Goal: Task Accomplishment & Management: Manage account settings

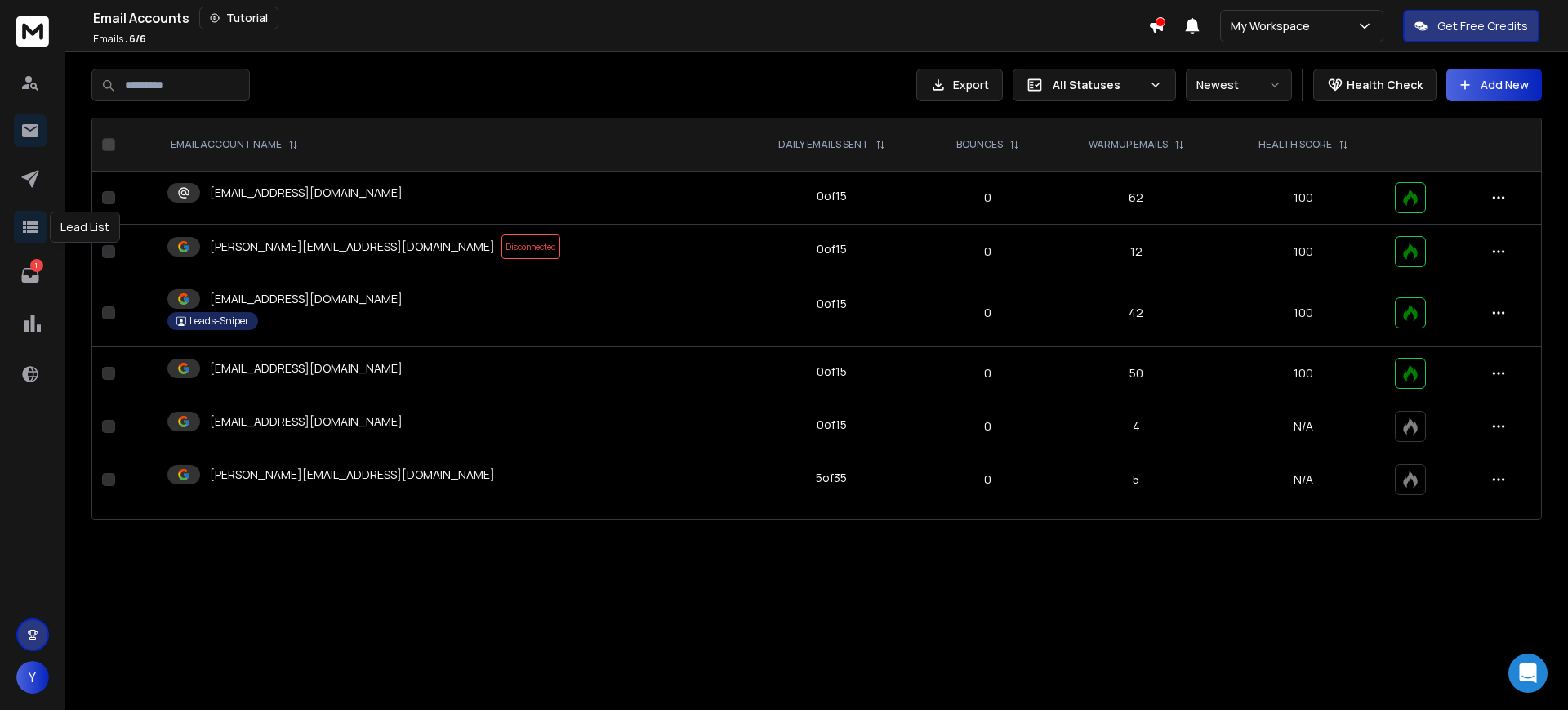
click at [36, 225] on icon at bounding box center [29, 227] width 19 height 19
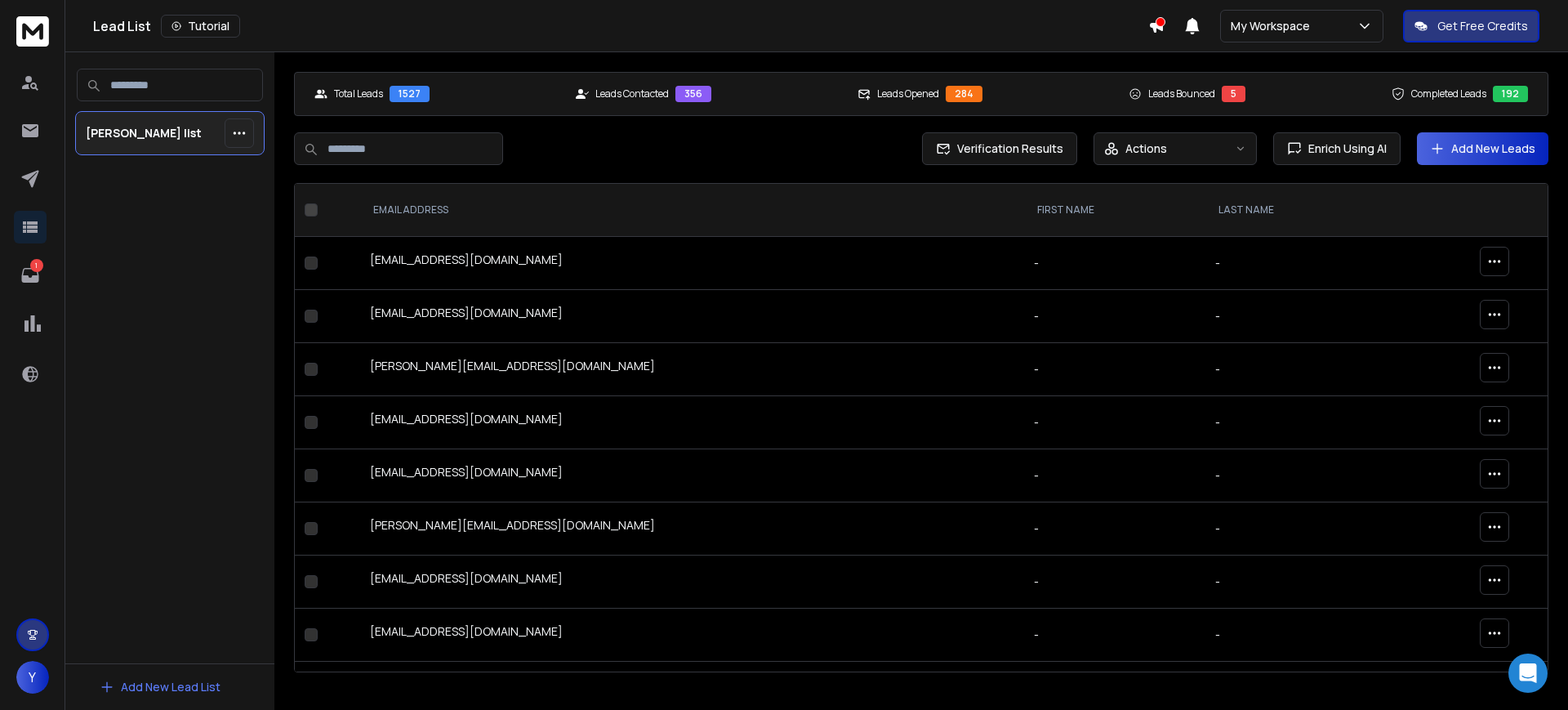
click at [1493, 150] on link "Add New Leads" at bounding box center [1482, 148] width 105 height 16
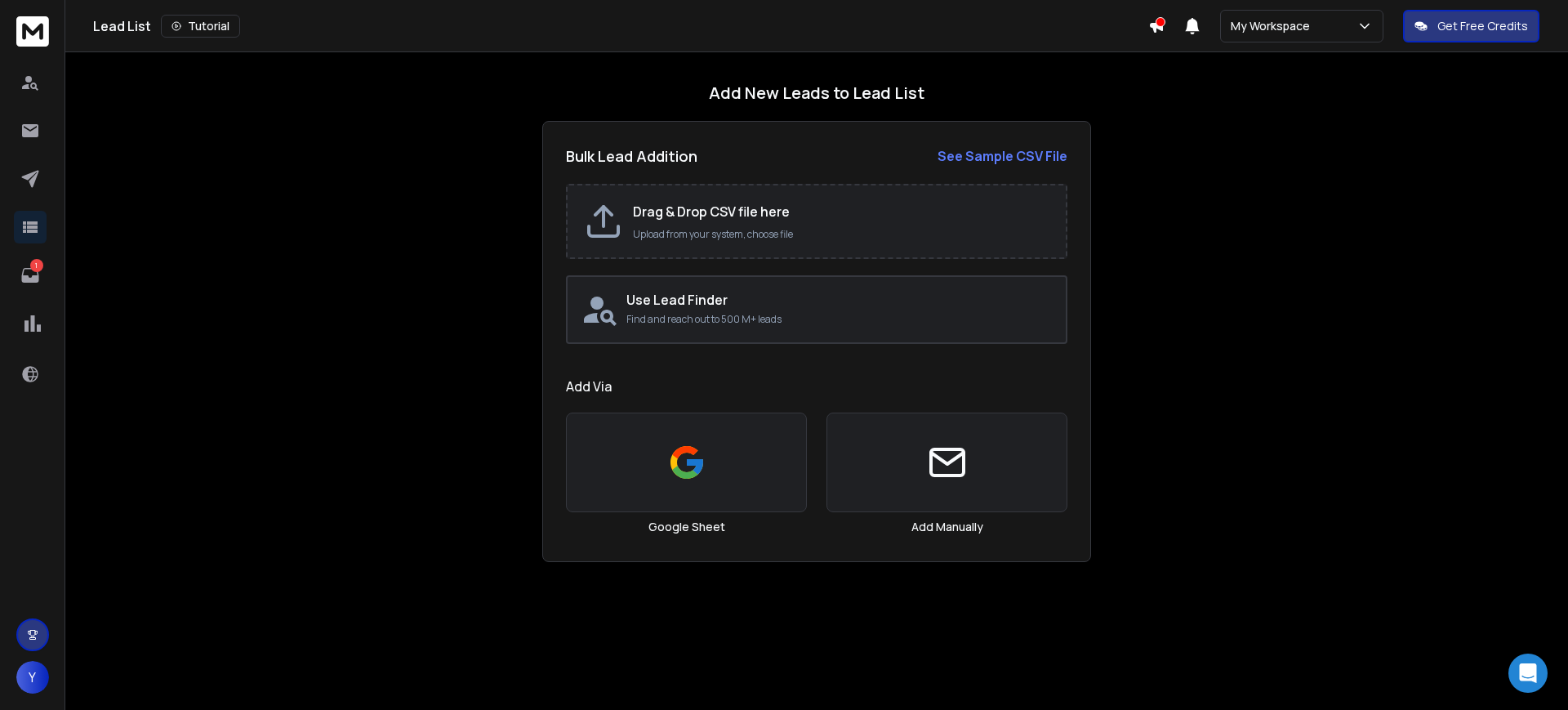
click at [712, 222] on div "Drag & Drop CSV file here Upload from your system, choose file" at bounding box center [840, 221] width 416 height 40
type input "**********"
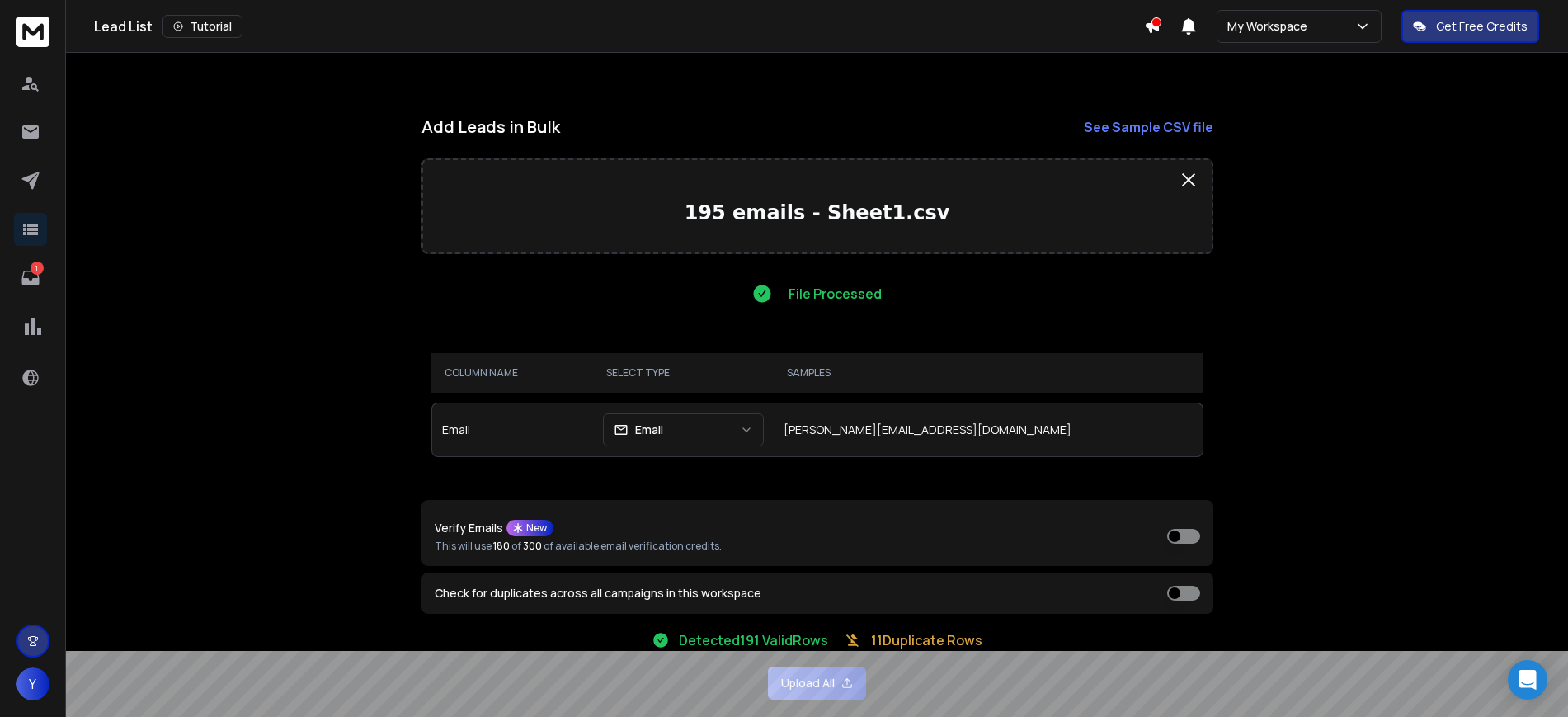
scroll to position [101, 0]
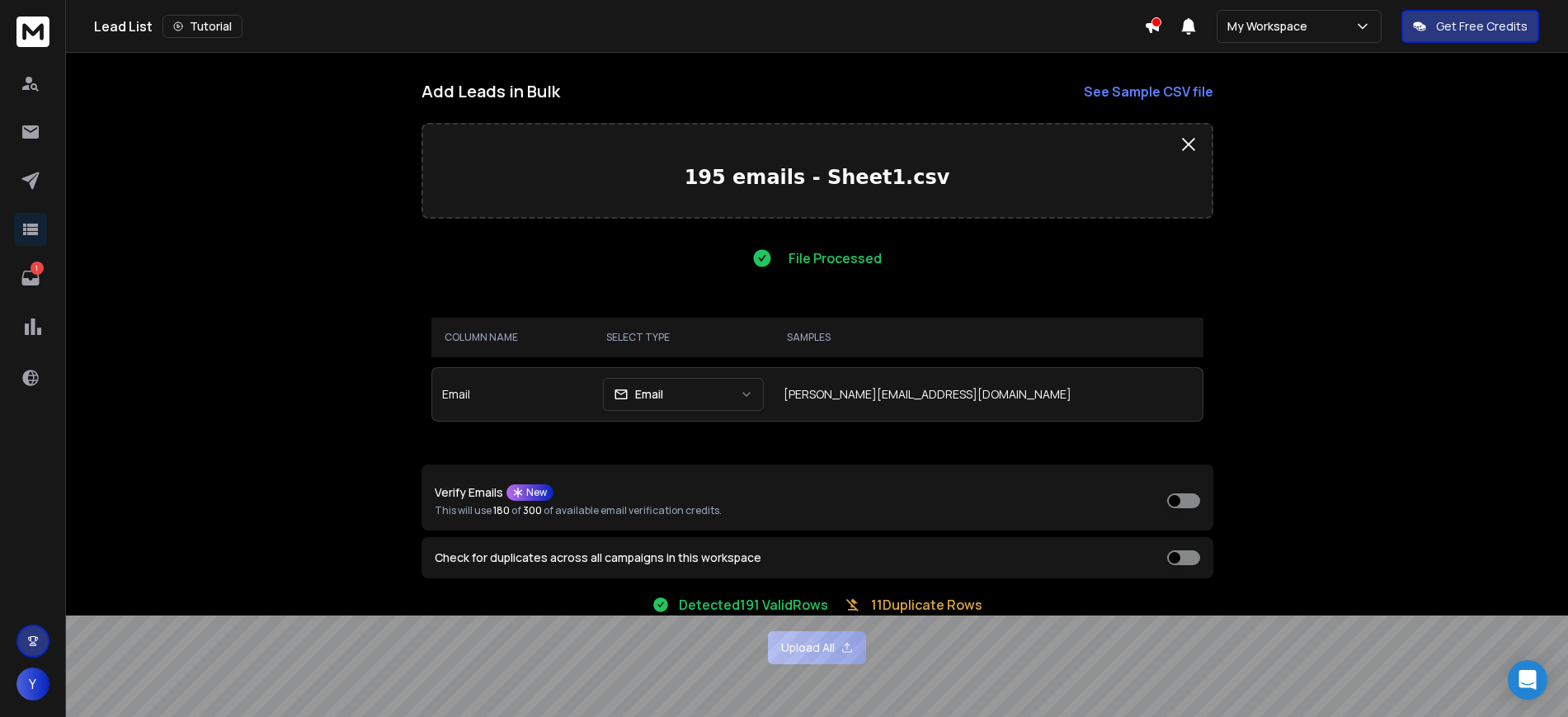
click at [847, 646] on icon at bounding box center [847, 647] width 12 height 12
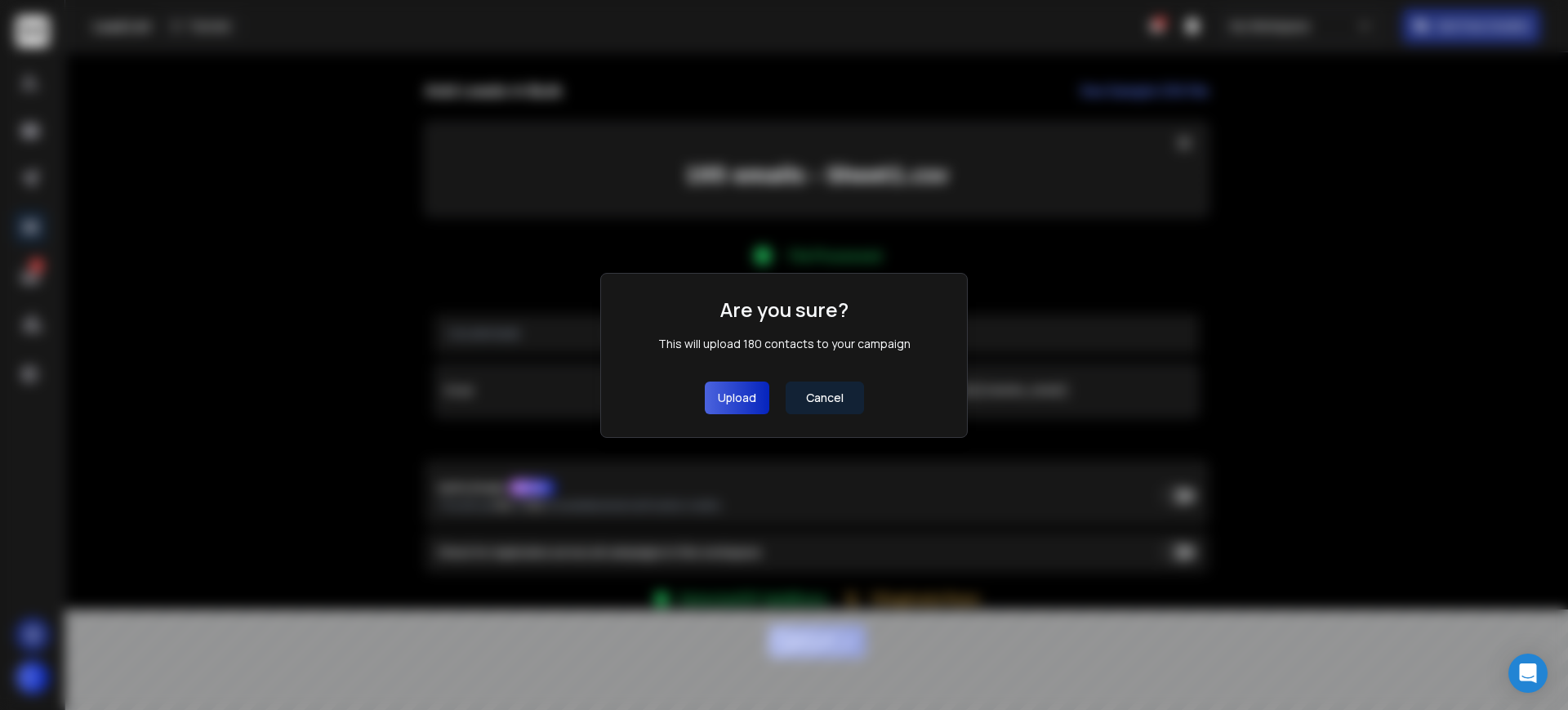
click at [842, 399] on button "Cancel" at bounding box center [824, 398] width 78 height 33
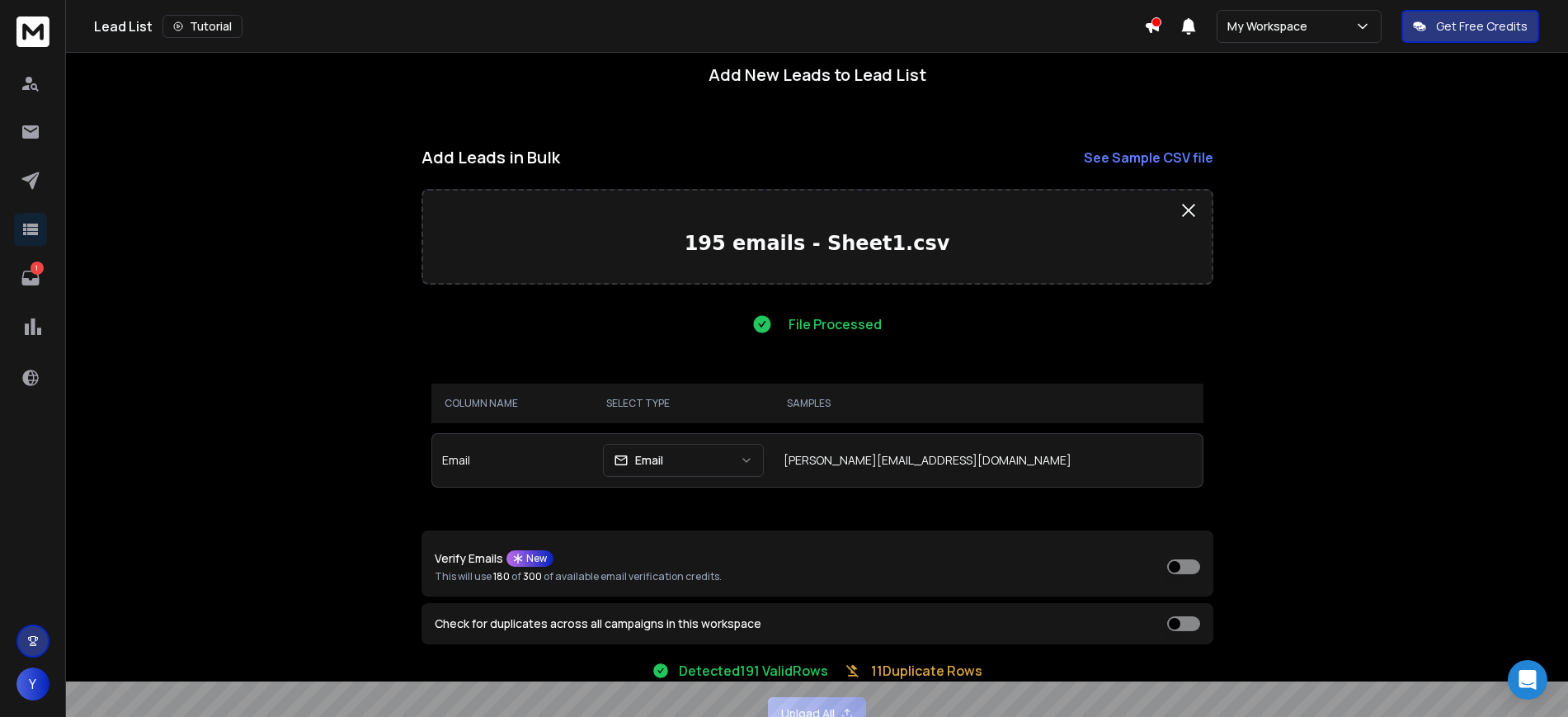
scroll to position [0, 0]
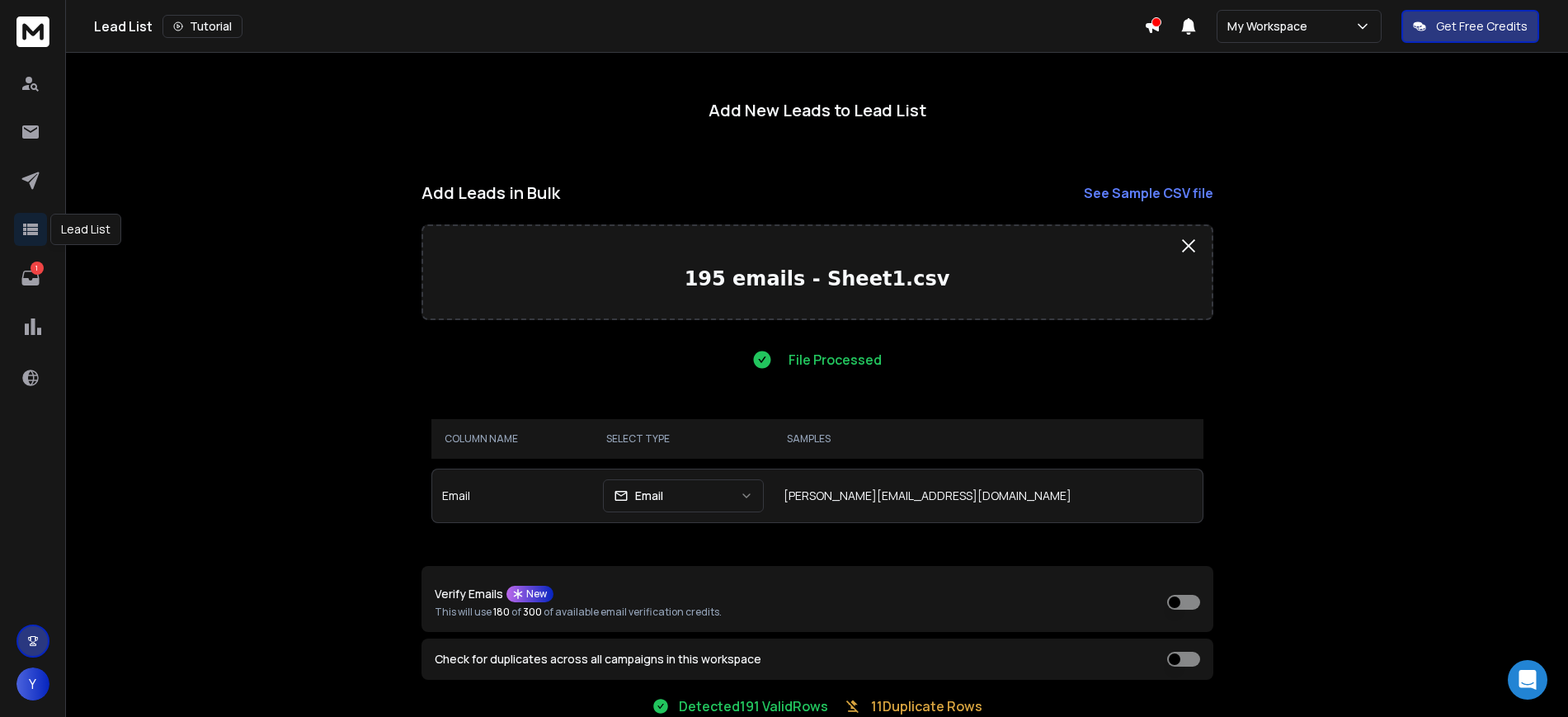
click at [28, 218] on link at bounding box center [30, 229] width 33 height 33
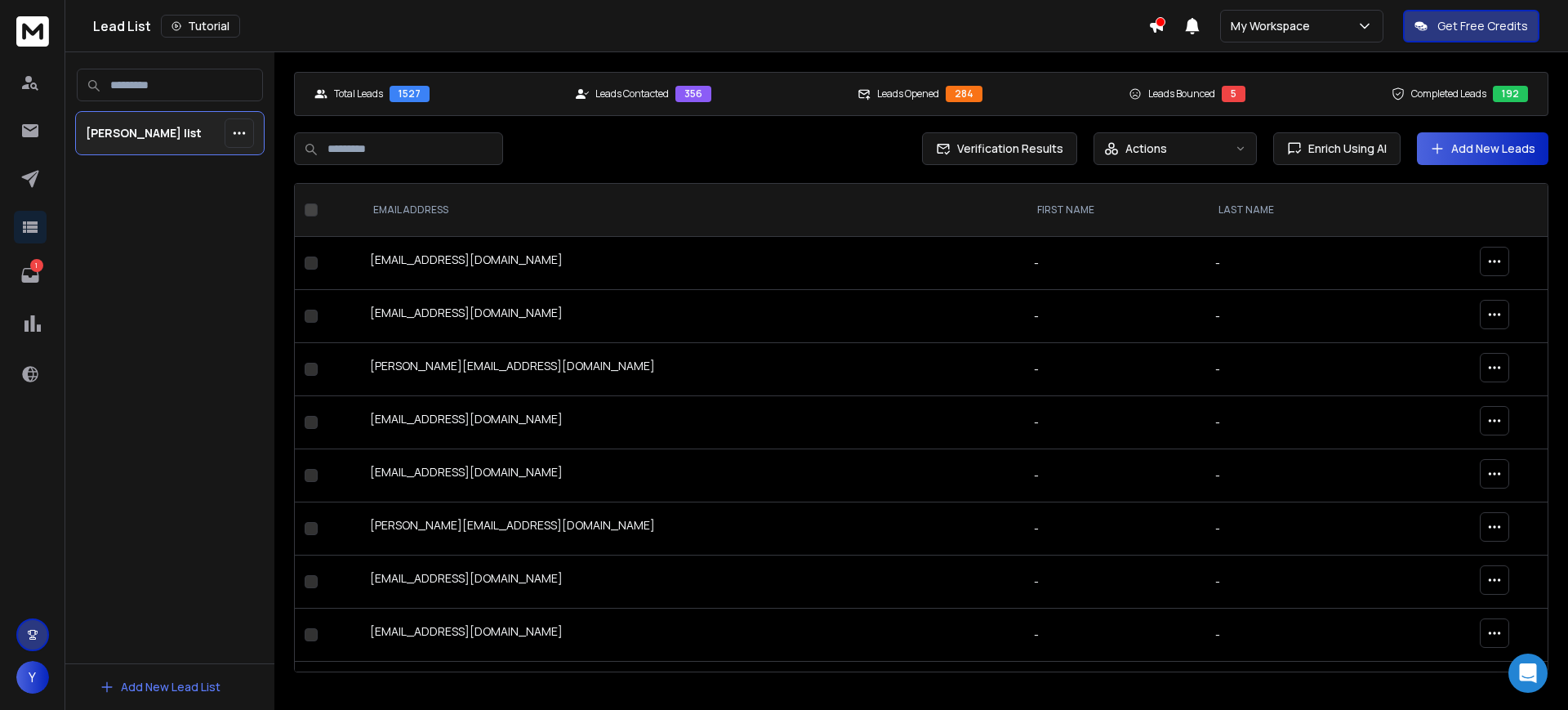
click at [187, 338] on div "[PERSON_NAME] list" at bounding box center [170, 377] width 209 height 533
click at [163, 688] on button "Add New Lead List" at bounding box center [160, 686] width 147 height 33
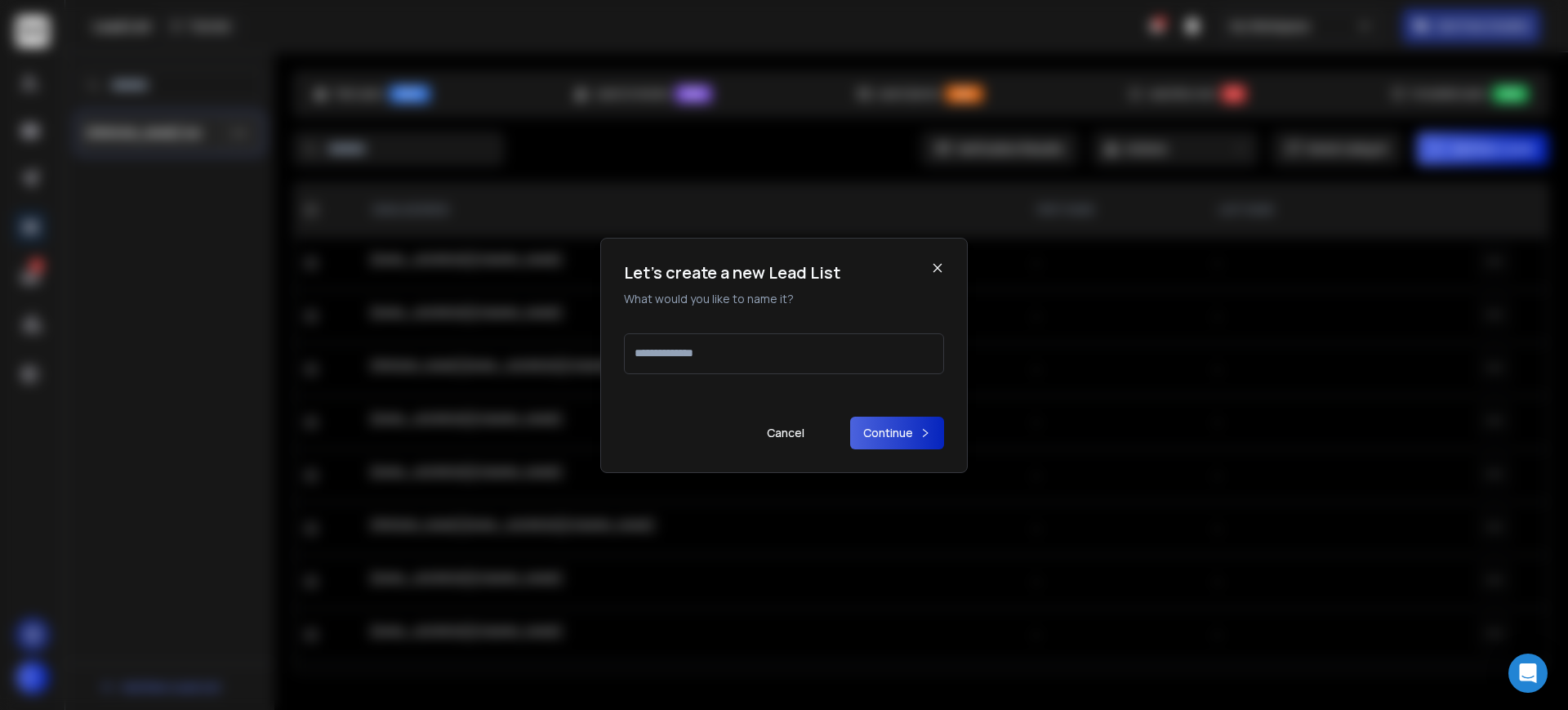
click at [810, 356] on input at bounding box center [784, 354] width 320 height 40
click at [946, 257] on div "Let's create a new Lead List What would you like to name it? Cancel Continue" at bounding box center [784, 355] width 367 height 235
click at [946, 275] on div "Let's create a new Lead List What would you like to name it? Cancel Continue" at bounding box center [784, 355] width 367 height 235
click at [938, 271] on icon at bounding box center [937, 268] width 13 height 13
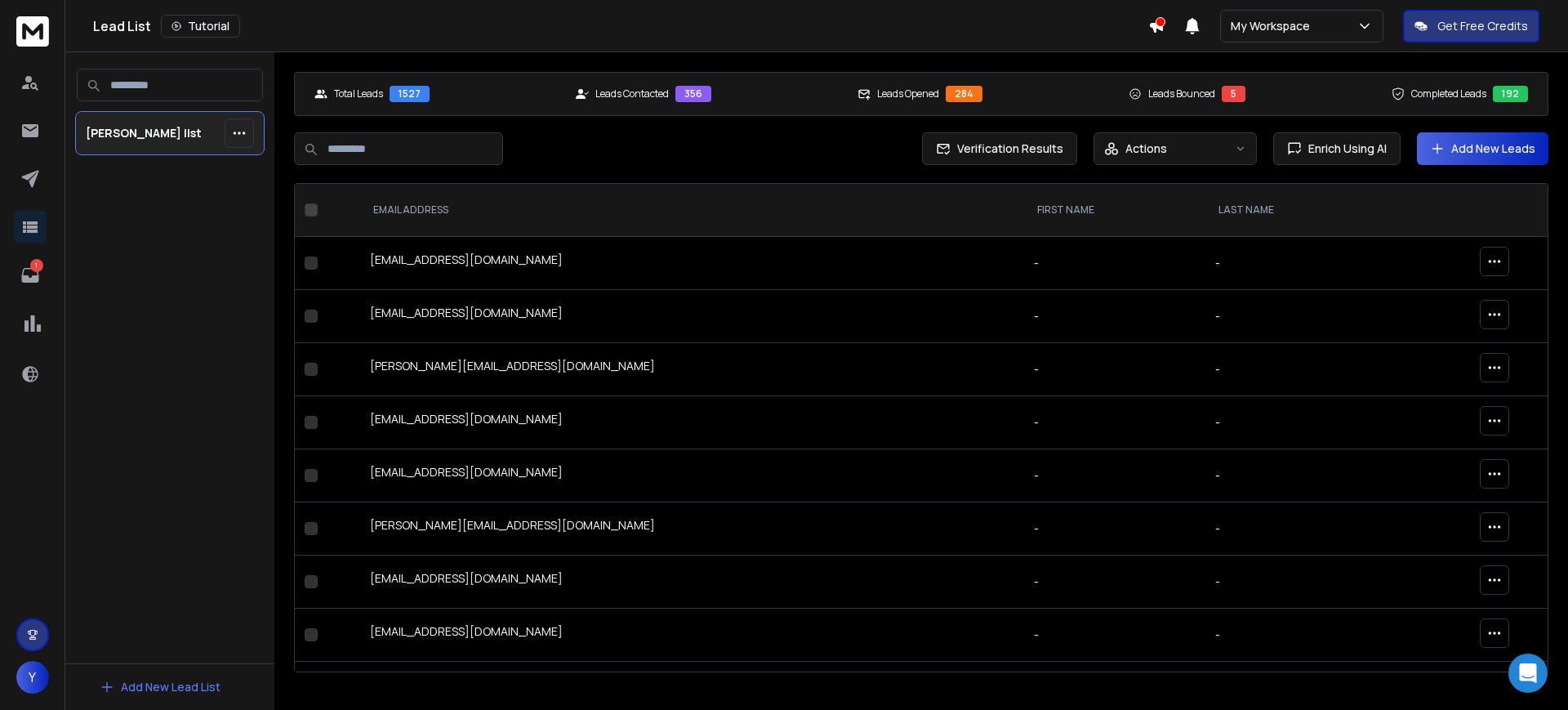
click at [148, 681] on button "Add New Lead List" at bounding box center [160, 686] width 147 height 33
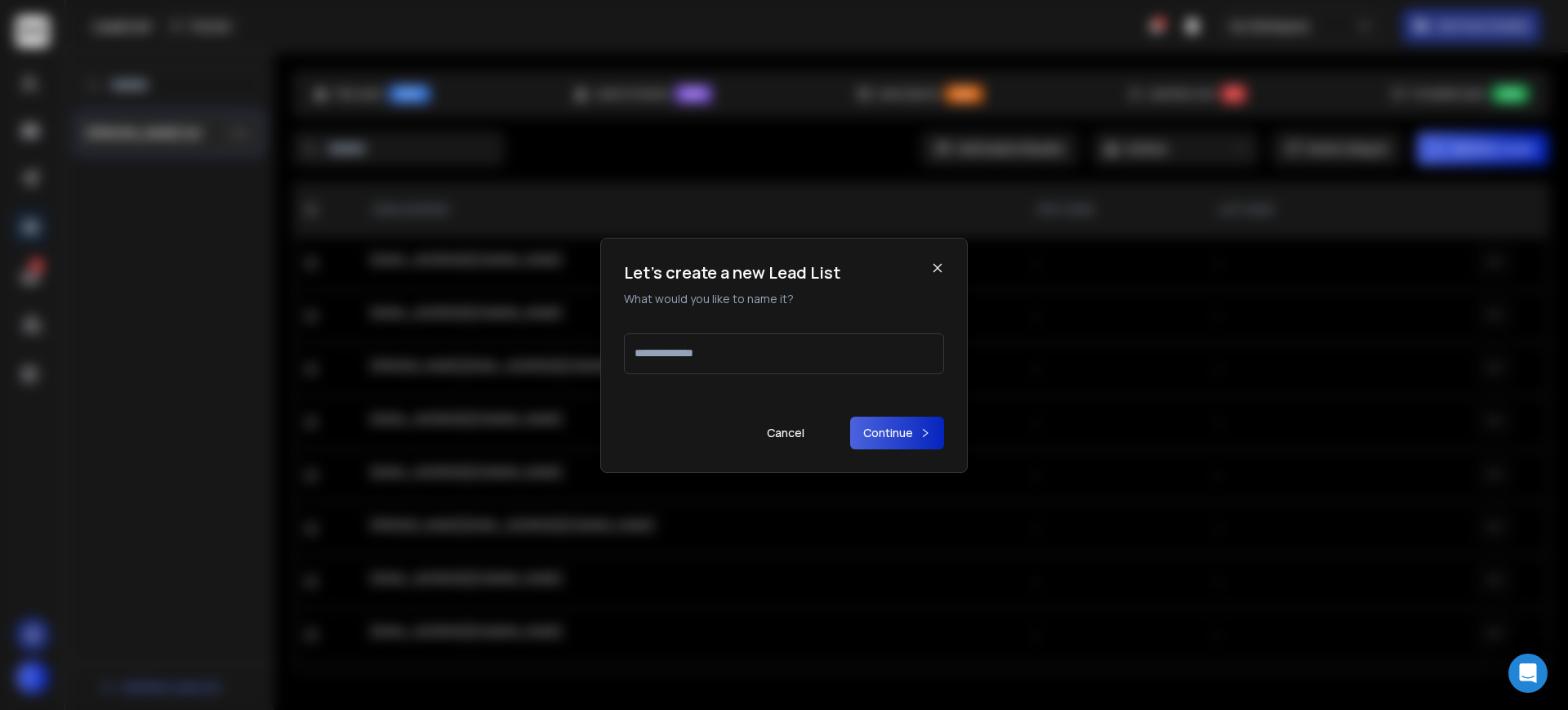
click at [733, 360] on input at bounding box center [784, 354] width 320 height 40
type input "**********"
drag, startPoint x: 936, startPoint y: 463, endPoint x: 936, endPoint y: 436, distance: 27.0
click at [936, 458] on div "**********" at bounding box center [784, 355] width 367 height 235
click at [936, 436] on button "Continue" at bounding box center [896, 432] width 93 height 33
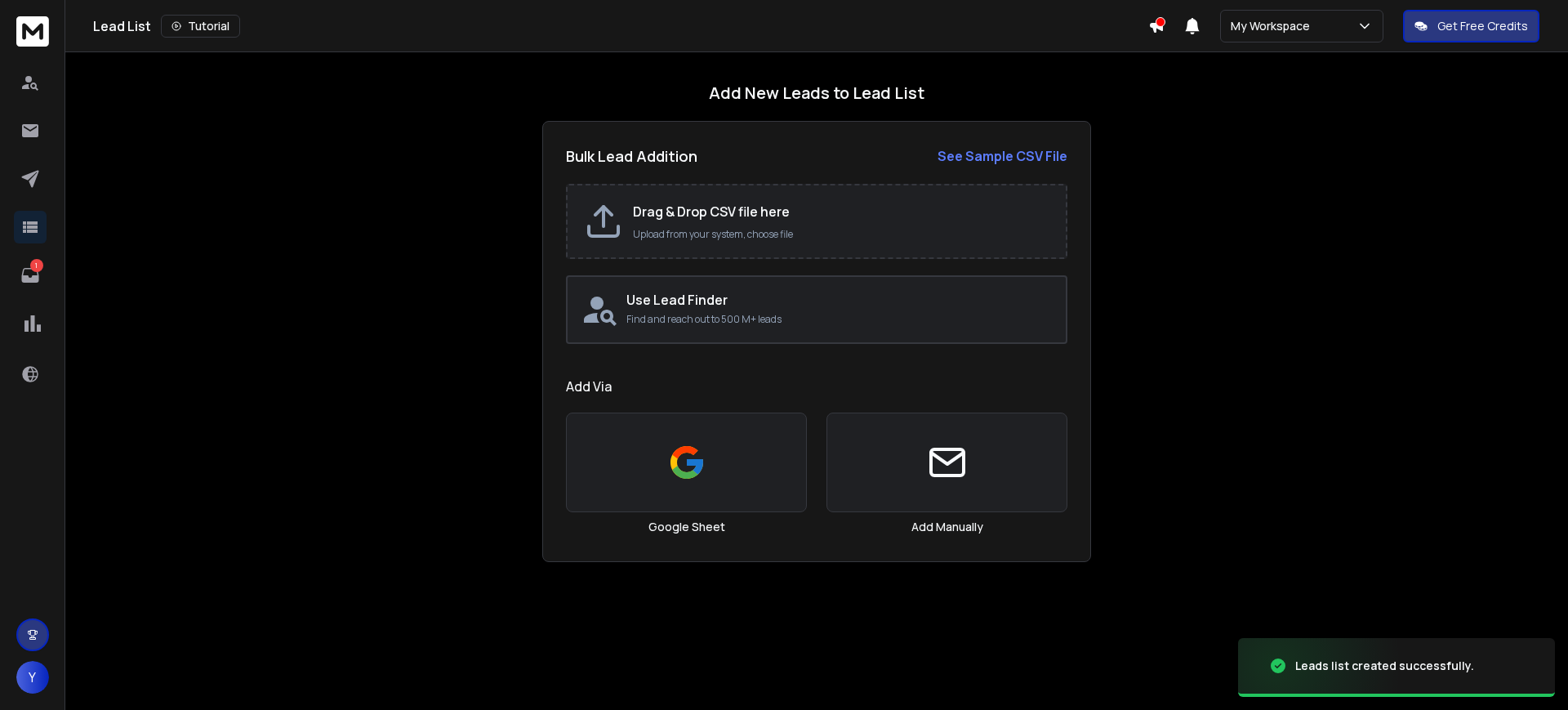
click at [765, 206] on h2 "Drag & Drop CSV file here" at bounding box center [840, 211] width 416 height 19
type input "**********"
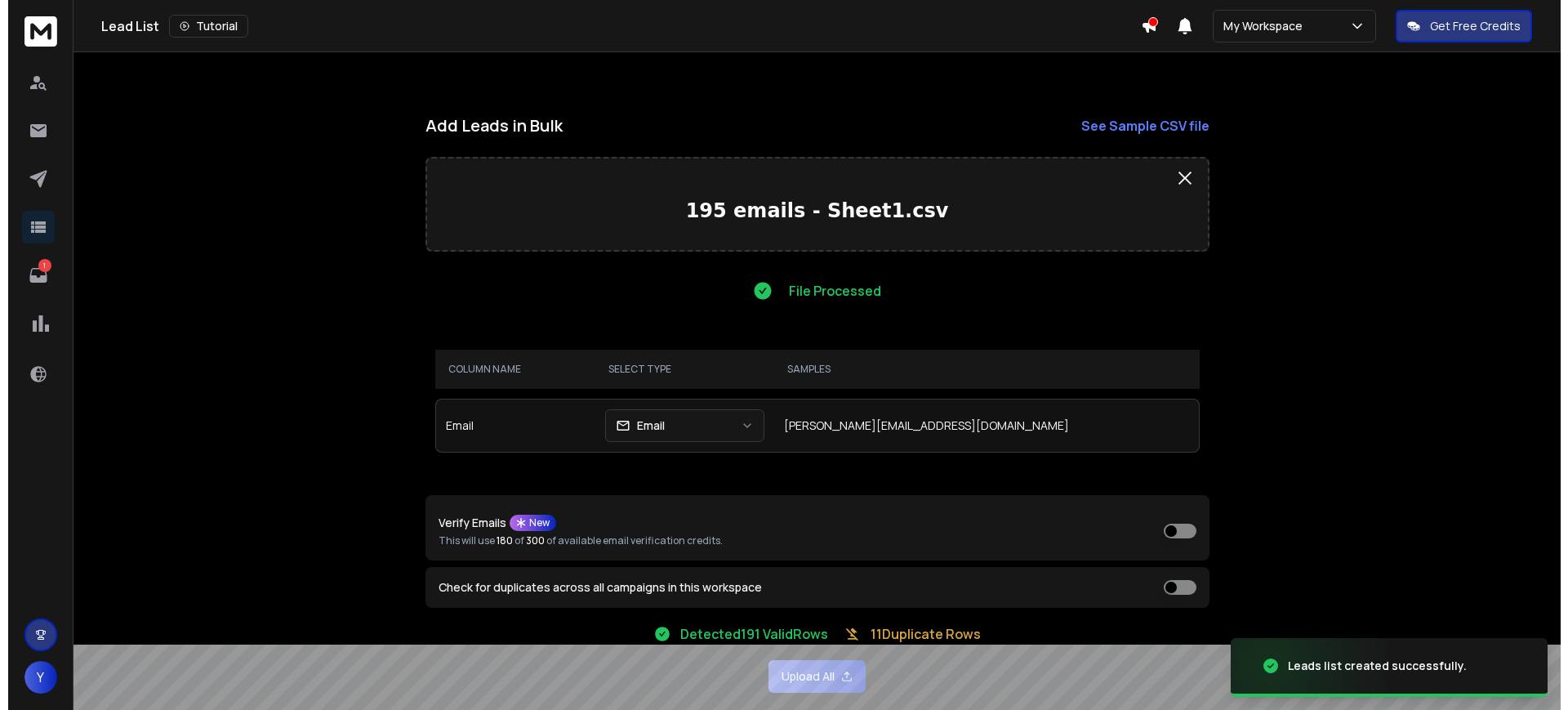
scroll to position [100, 0]
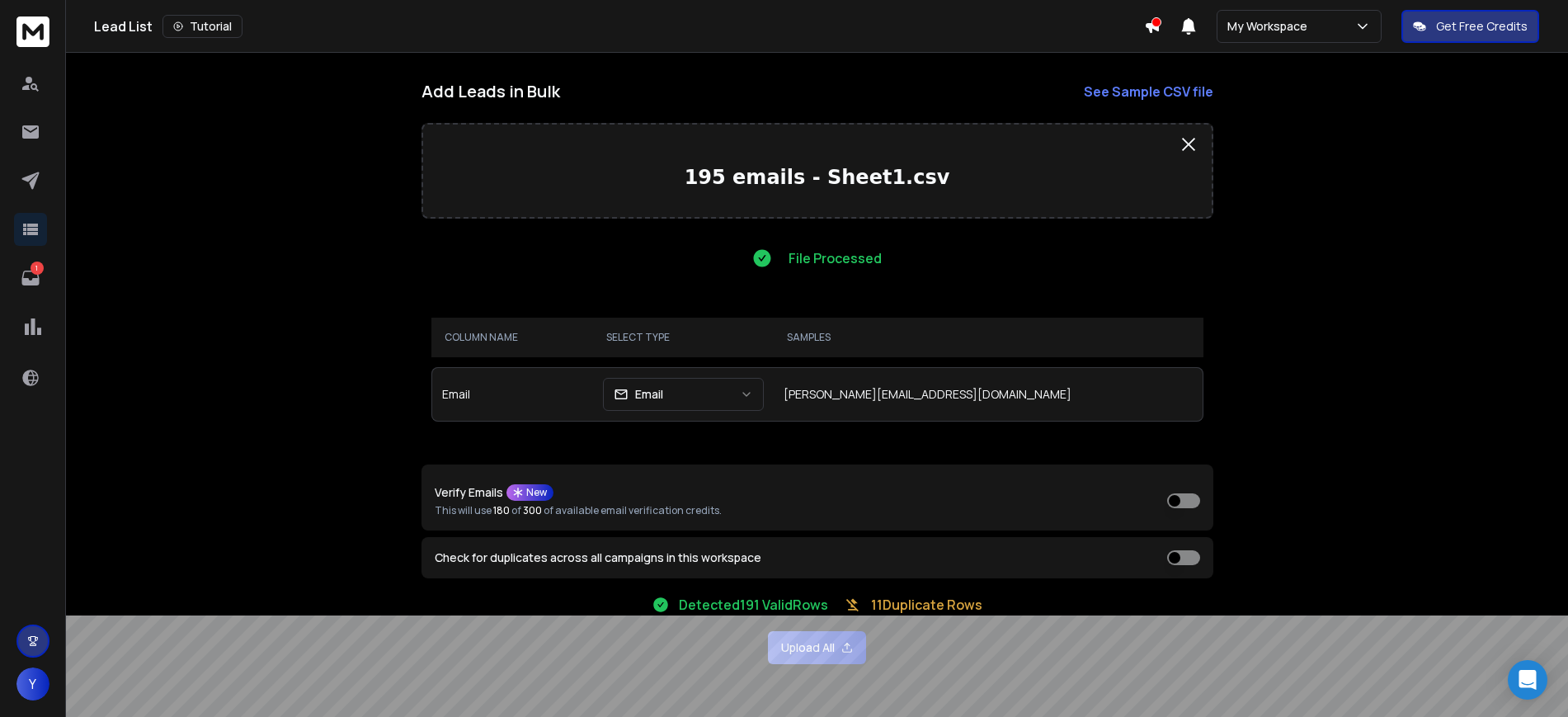
click at [823, 645] on button "Upload All" at bounding box center [817, 647] width 98 height 33
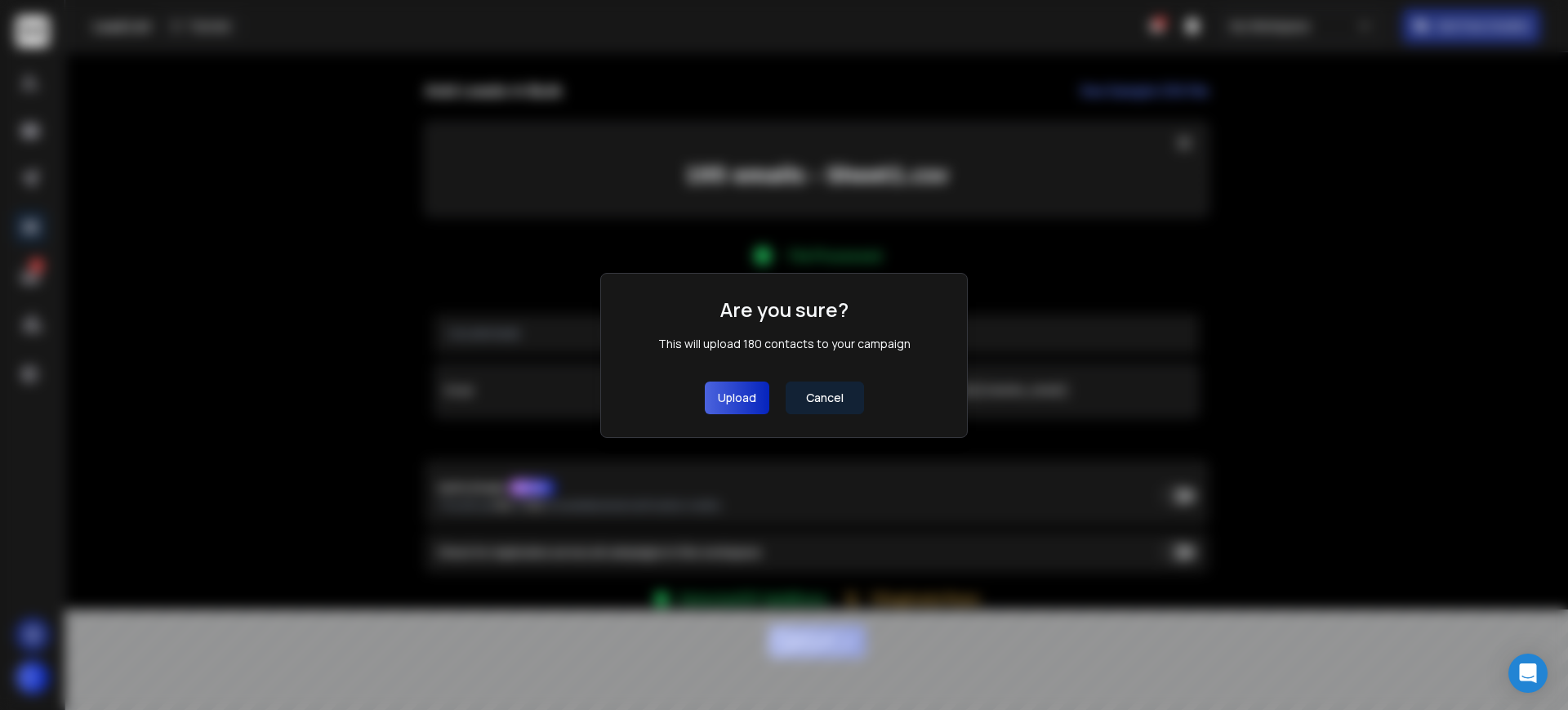
click at [751, 395] on button "Upload" at bounding box center [737, 398] width 65 height 33
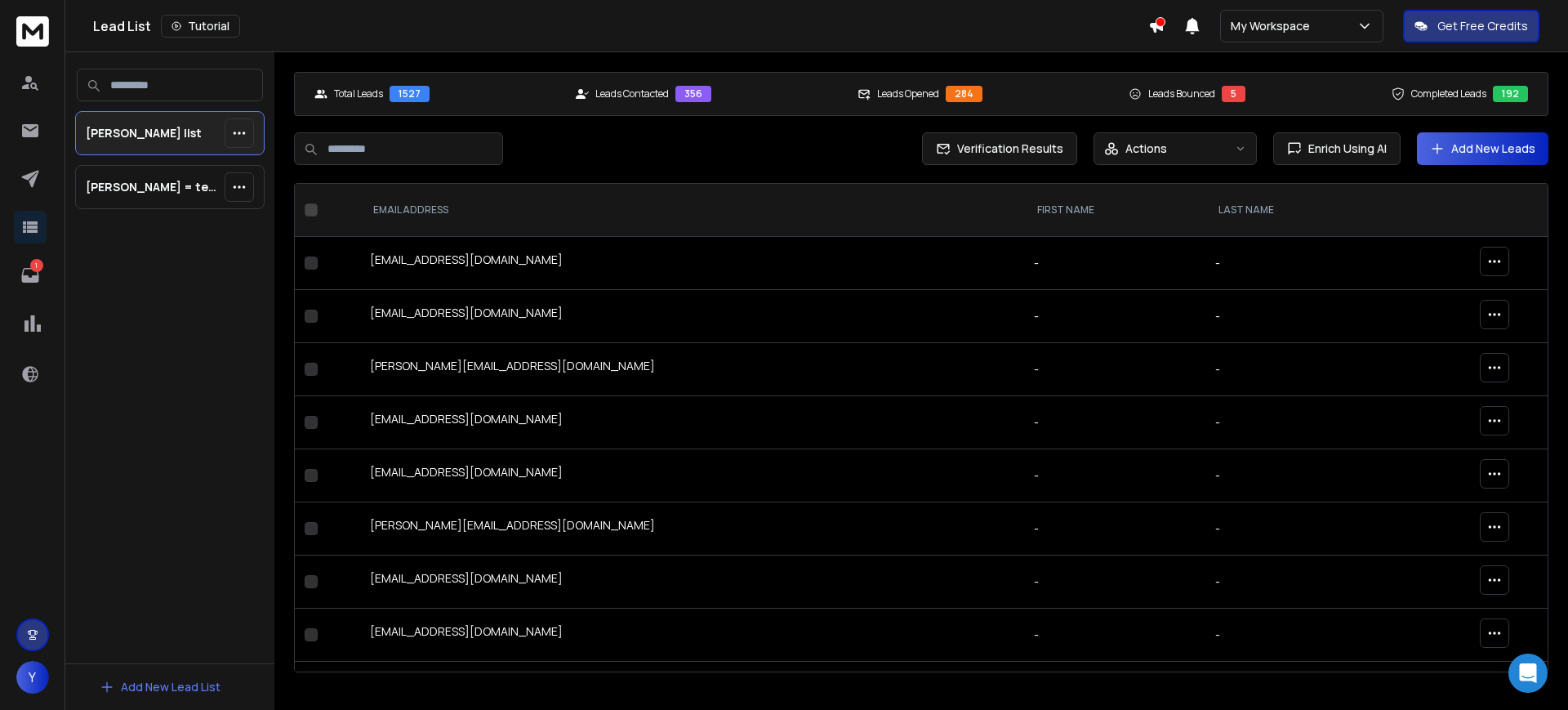
click at [133, 181] on p "[PERSON_NAME] = test - delete" at bounding box center [152, 186] width 132 height 16
